Goal: Task Accomplishment & Management: Manage account settings

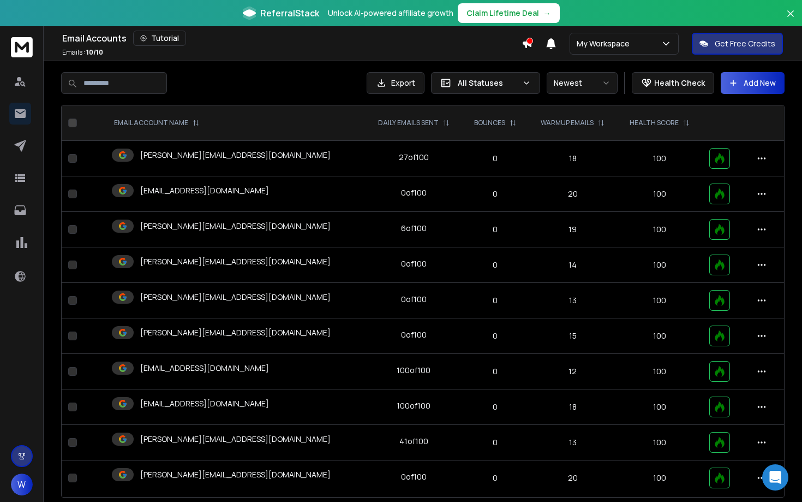
click at [528, 162] on td "18" at bounding box center [573, 158] width 90 height 35
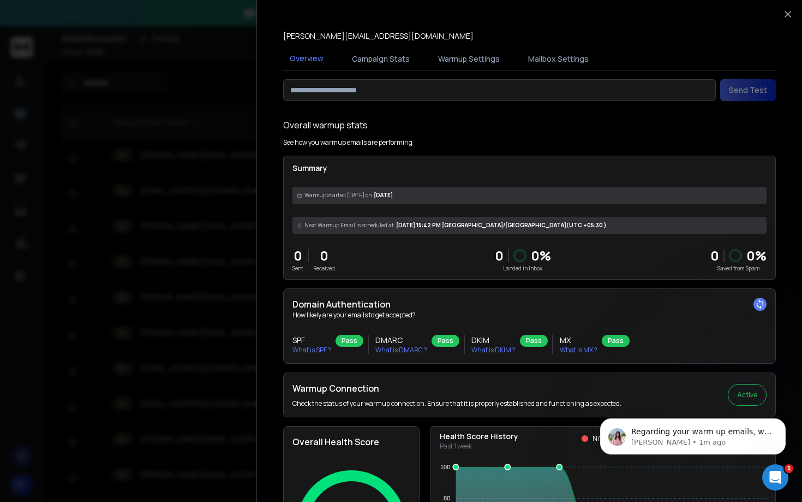
click at [156, 301] on div at bounding box center [401, 251] width 802 height 502
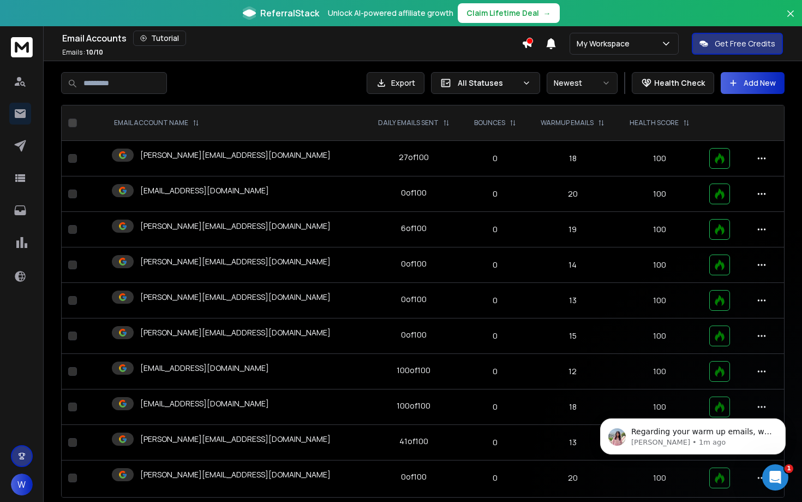
click at [472, 151] on td "0" at bounding box center [495, 158] width 65 height 35
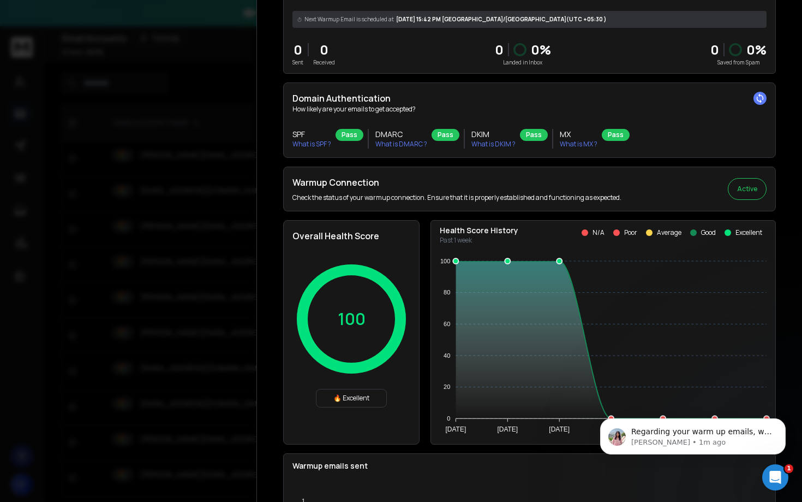
scroll to position [425, 0]
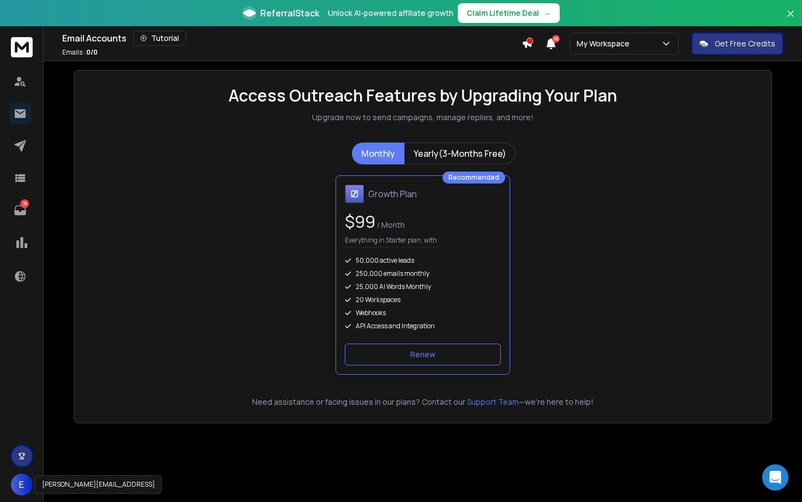
click at [23, 482] on span "E" at bounding box center [22, 484] width 22 height 22
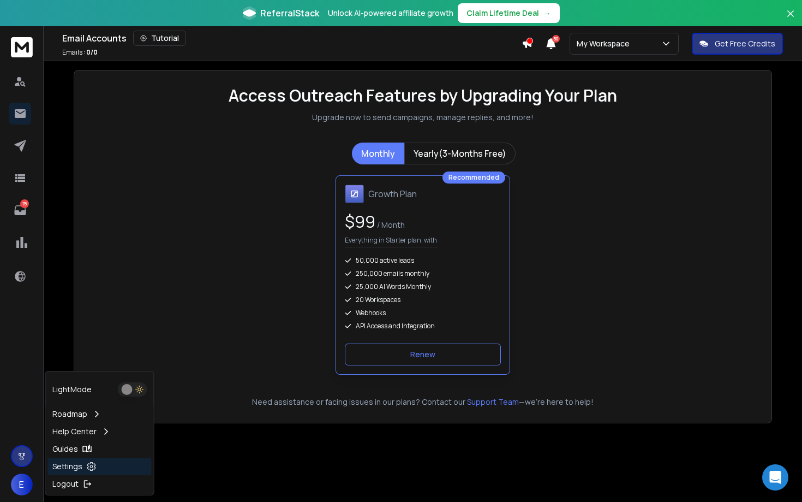
click at [71, 458] on div "Settings" at bounding box center [100, 465] width 104 height 17
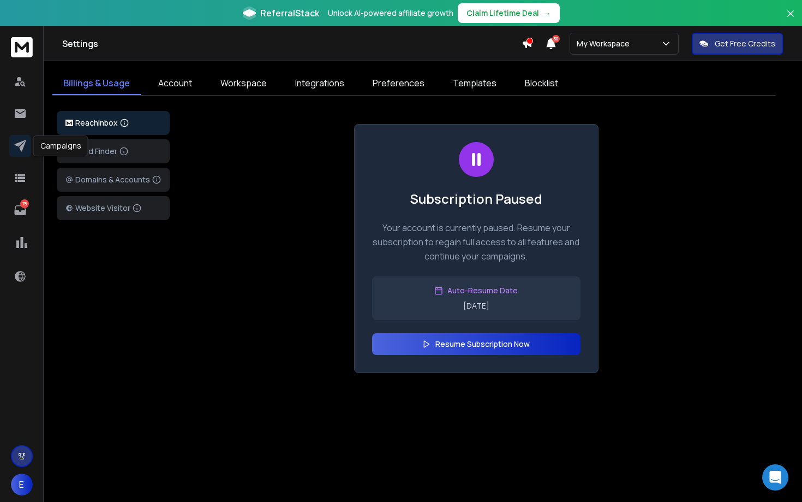
click at [10, 146] on link at bounding box center [20, 146] width 22 height 22
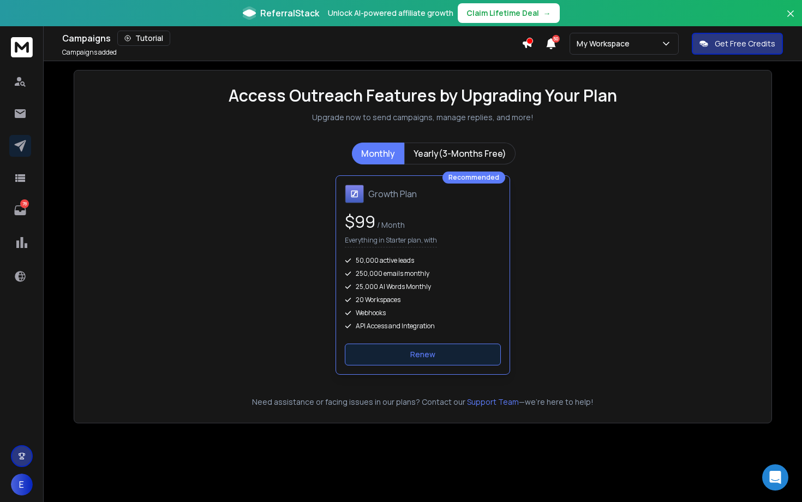
click at [441, 354] on button "Renew" at bounding box center [423, 354] width 156 height 22
